Goal: Navigation & Orientation: Find specific page/section

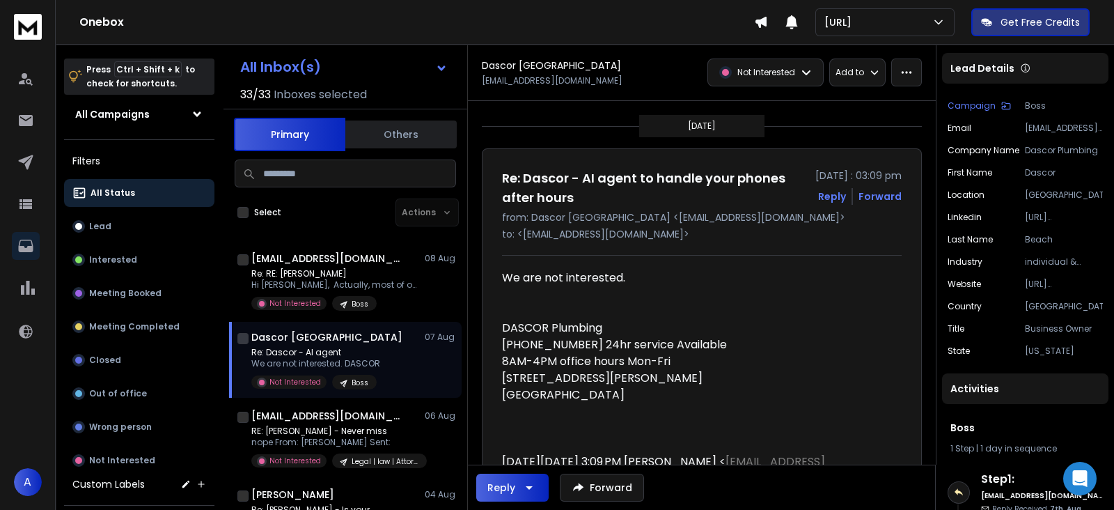
scroll to position [175, 0]
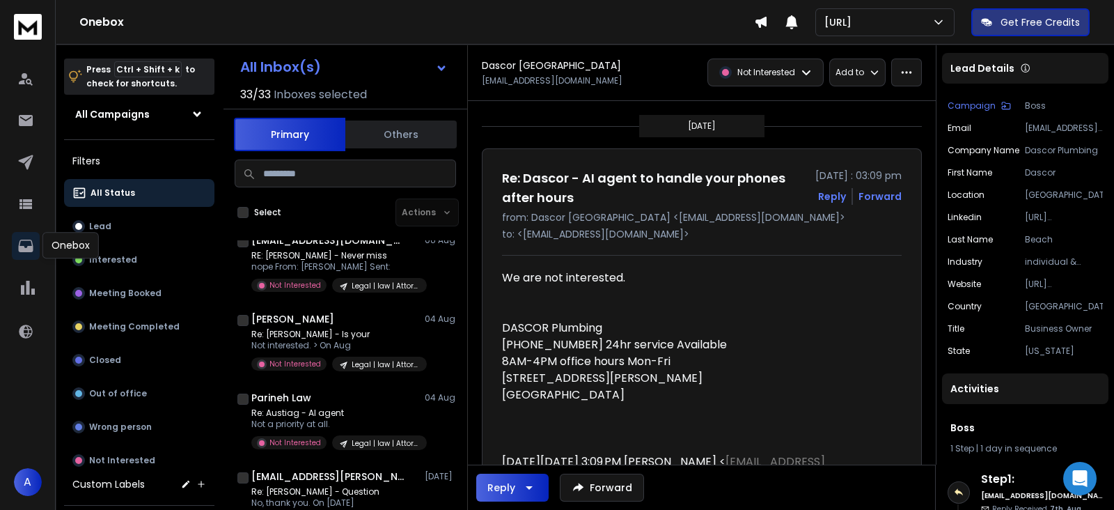
click at [24, 240] on icon at bounding box center [25, 245] width 17 height 17
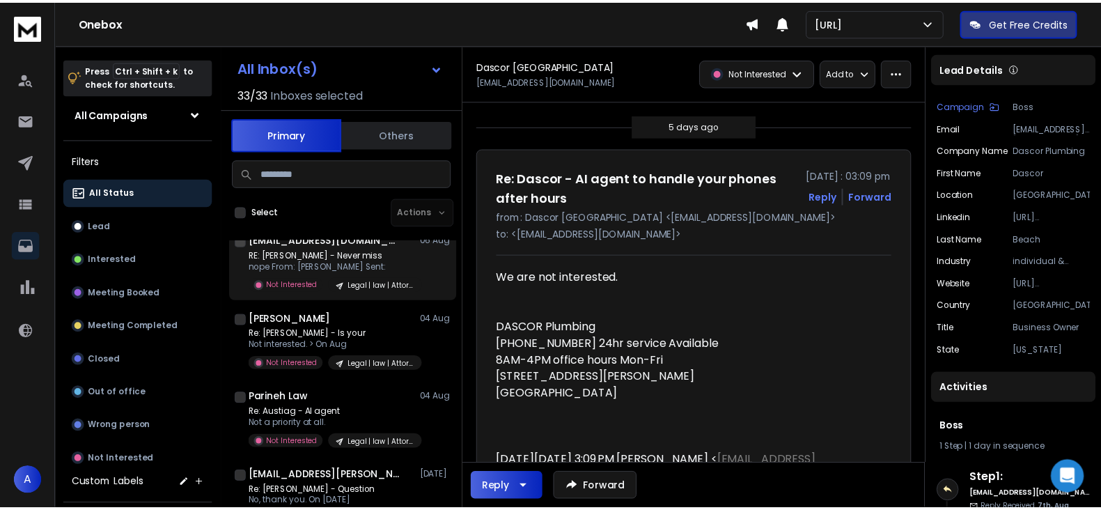
scroll to position [0, 0]
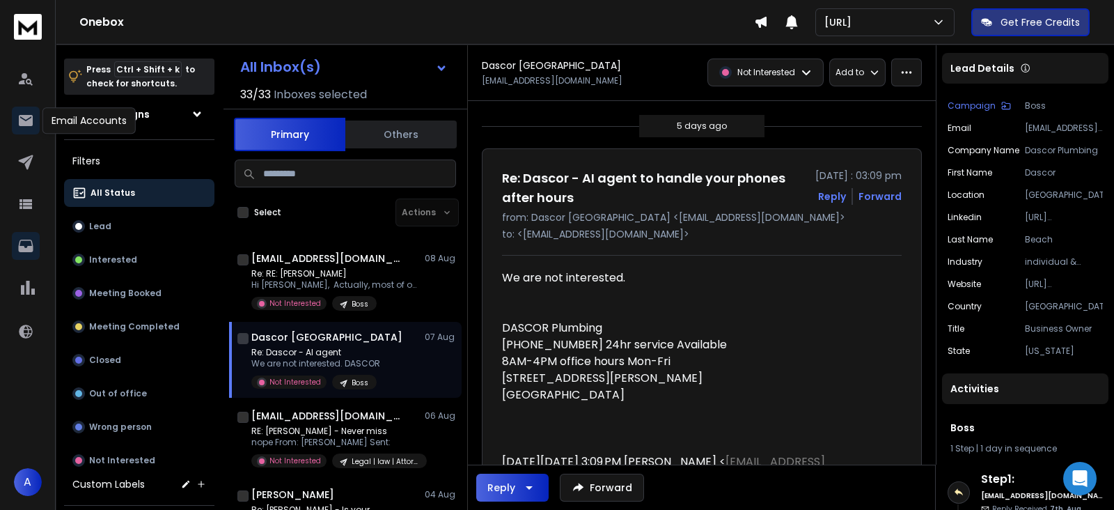
click at [23, 114] on icon at bounding box center [25, 120] width 17 height 17
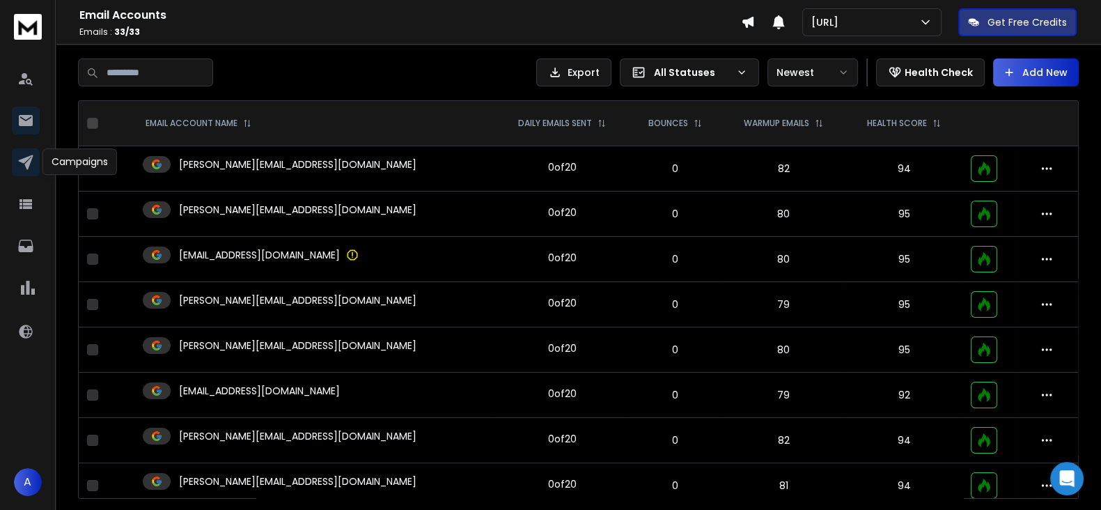
click at [18, 170] on link at bounding box center [26, 162] width 28 height 28
